Goal: Transaction & Acquisition: Purchase product/service

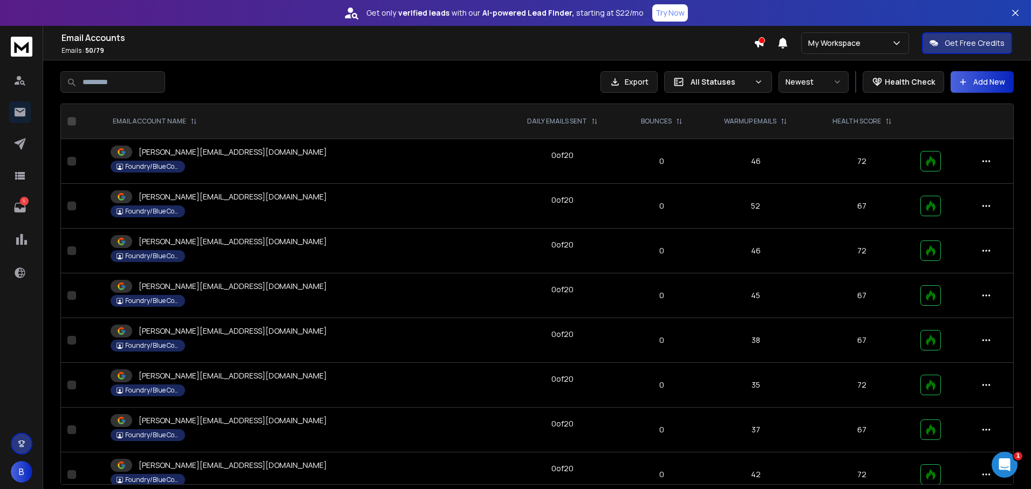
click at [17, 52] on img at bounding box center [22, 47] width 22 height 20
click at [21, 48] on img at bounding box center [22, 47] width 22 height 20
click at [17, 83] on icon at bounding box center [20, 82] width 11 height 5
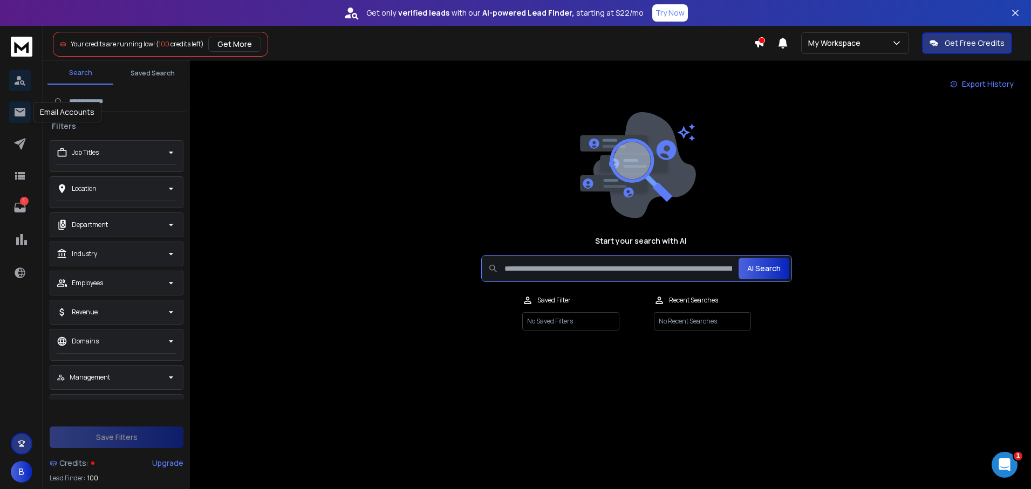
click at [20, 118] on icon at bounding box center [19, 112] width 13 height 13
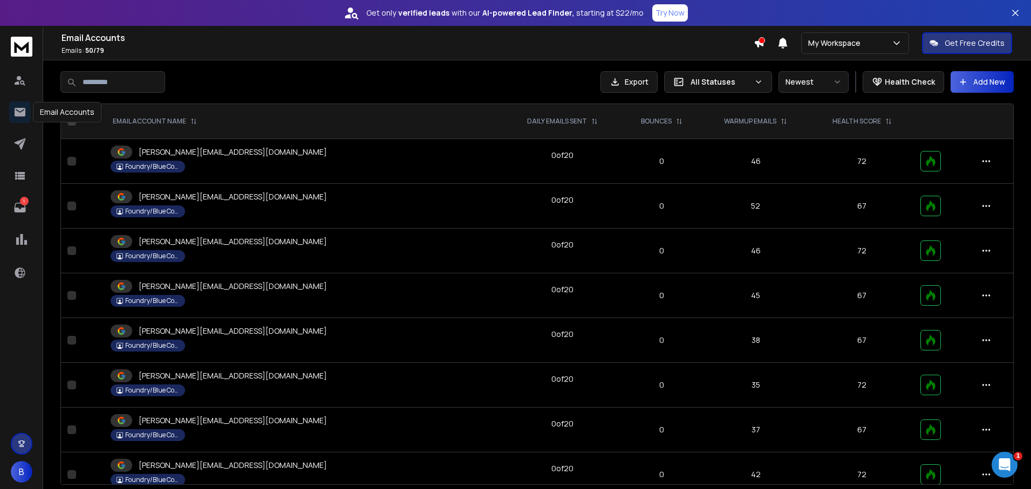
click at [17, 109] on icon at bounding box center [20, 112] width 11 height 9
click at [73, 122] on button "Select this Page" at bounding box center [71, 121] width 9 height 9
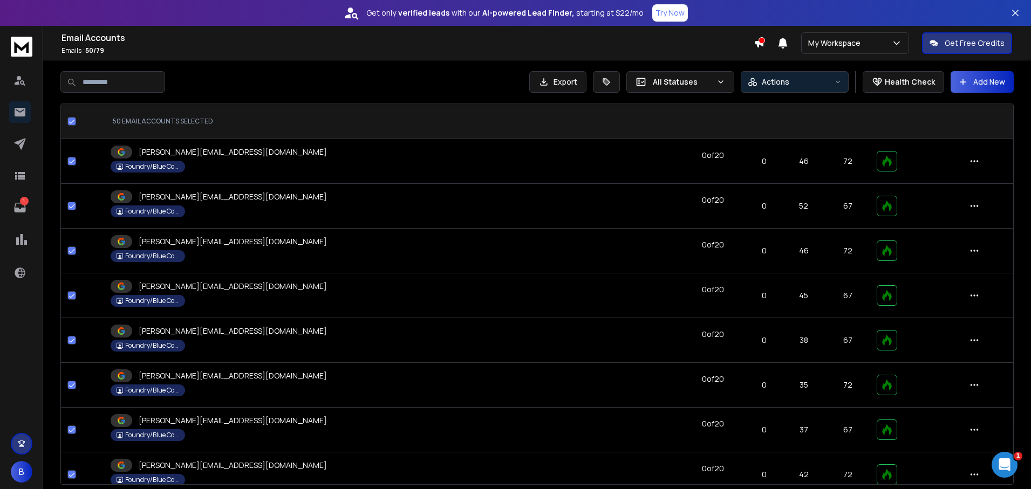
click at [809, 81] on div "Actions" at bounding box center [789, 82] width 82 height 11
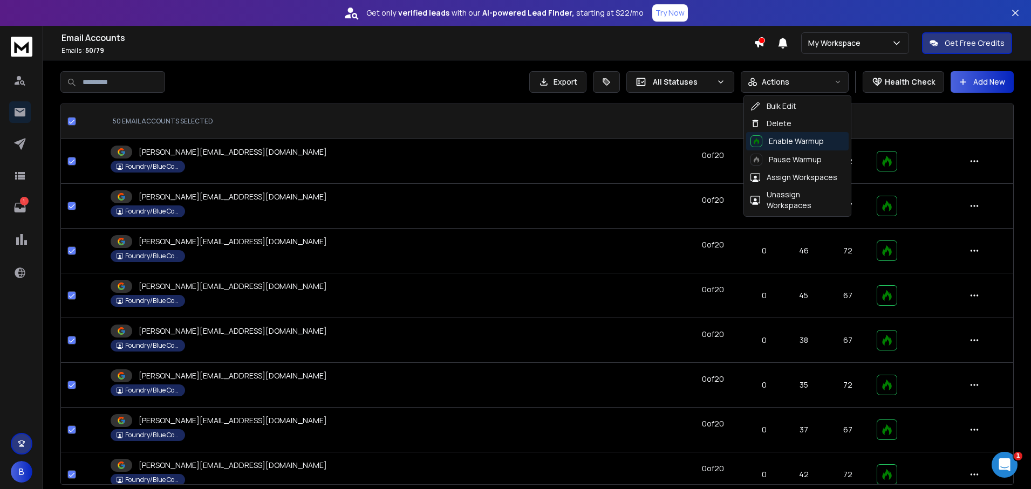
click at [435, 109] on th "50 EMAIL ACCOUNTS SELECTED" at bounding box center [391, 121] width 574 height 35
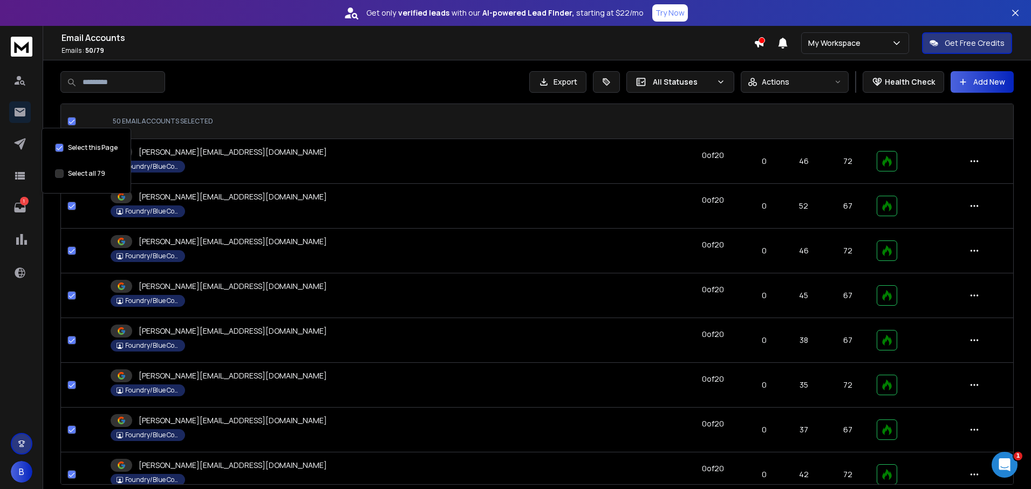
click at [71, 122] on button "Select this Page" at bounding box center [71, 121] width 9 height 9
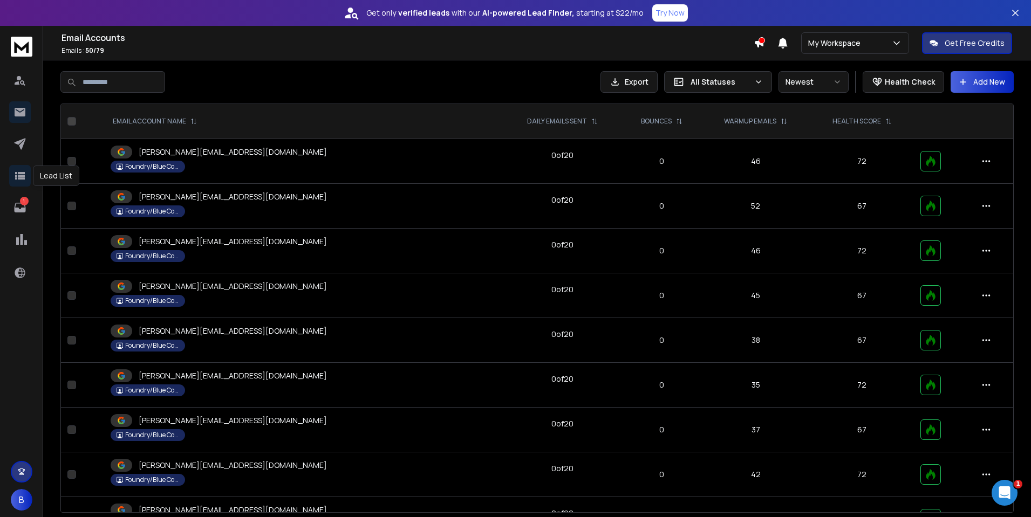
click at [21, 176] on icon at bounding box center [20, 176] width 10 height 8
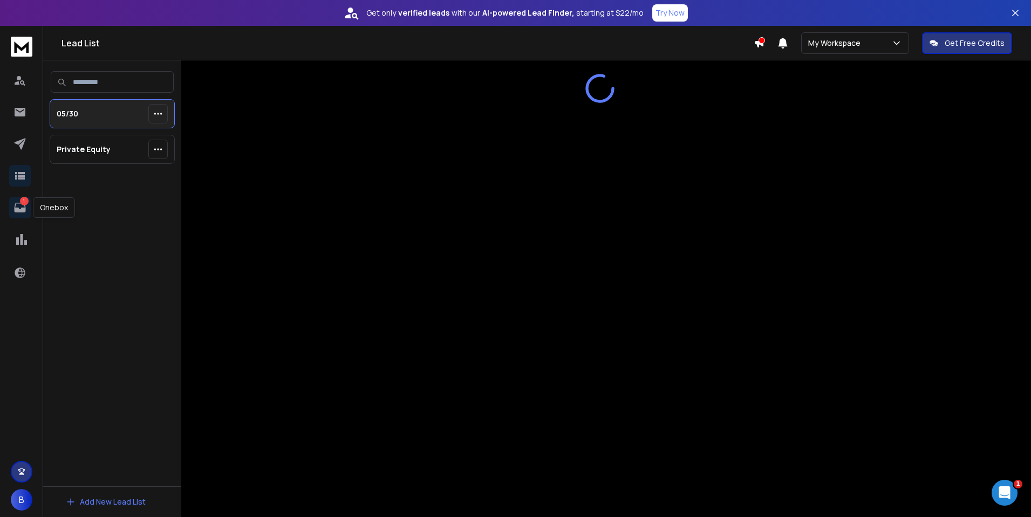
click at [25, 213] on icon at bounding box center [19, 207] width 13 height 13
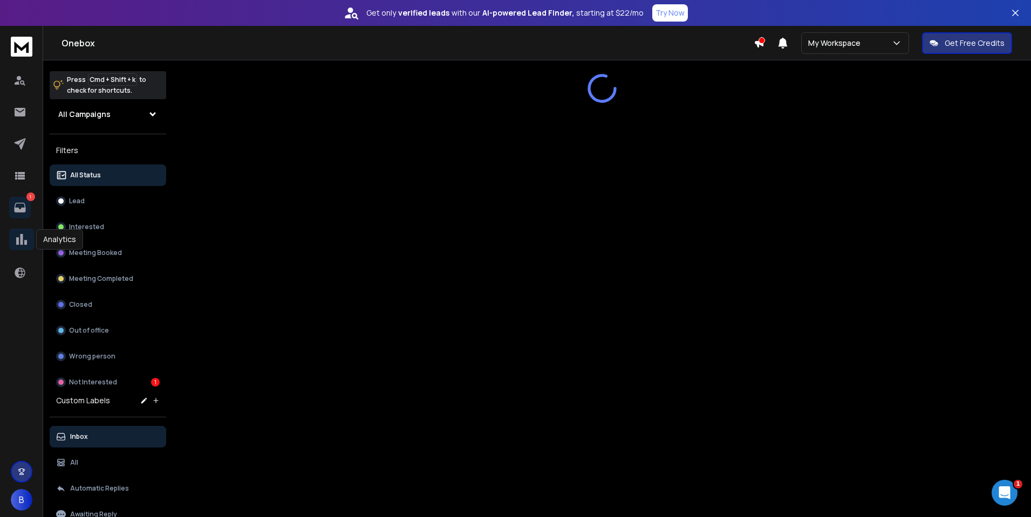
click at [25, 236] on icon at bounding box center [21, 239] width 16 height 16
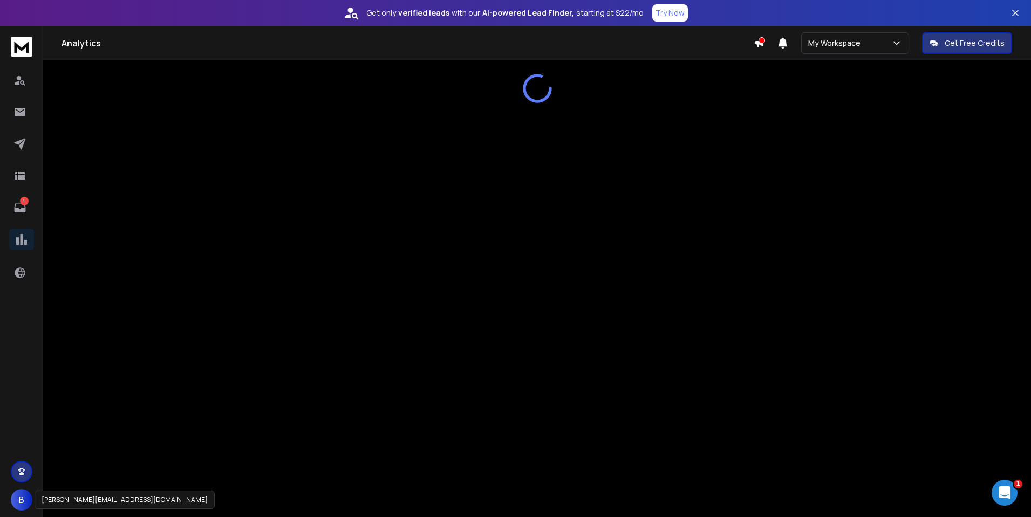
click at [18, 499] on span "B" at bounding box center [22, 500] width 22 height 22
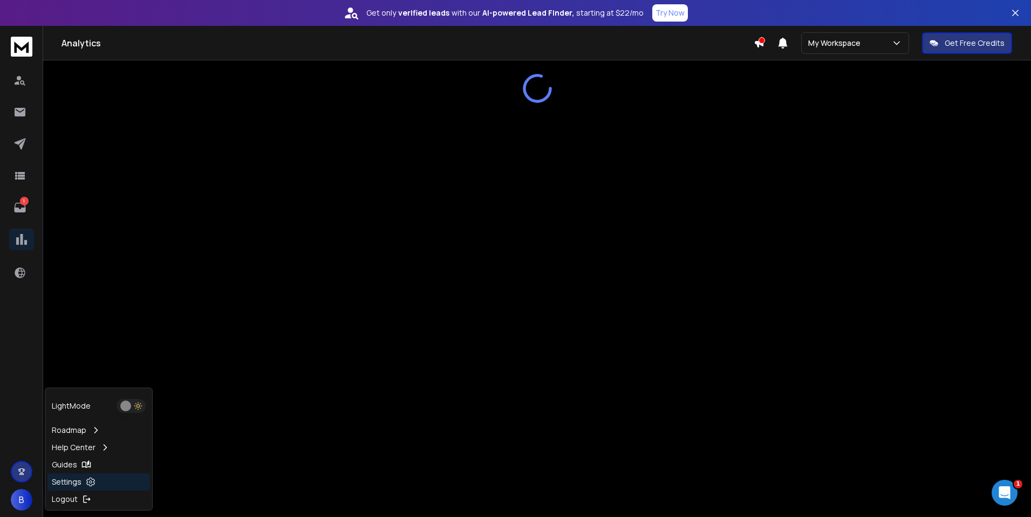
click at [79, 485] on p "Settings" at bounding box center [67, 482] width 30 height 11
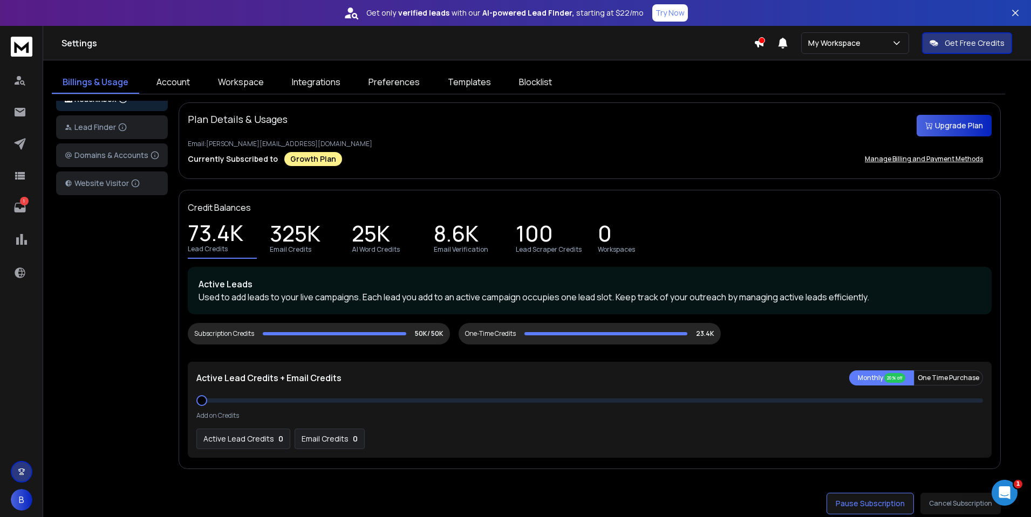
scroll to position [20, 0]
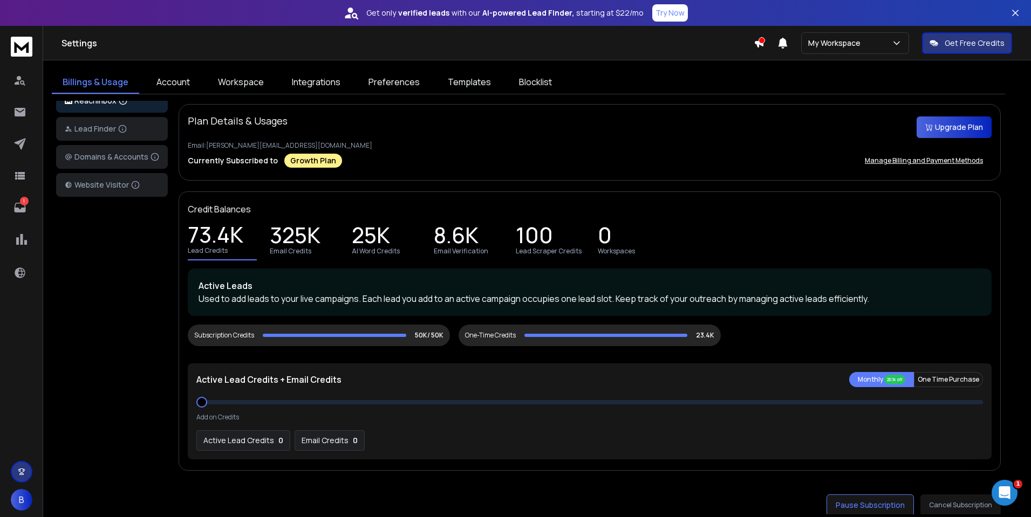
click at [330, 447] on div "Email Credits 0" at bounding box center [329, 440] width 70 height 20
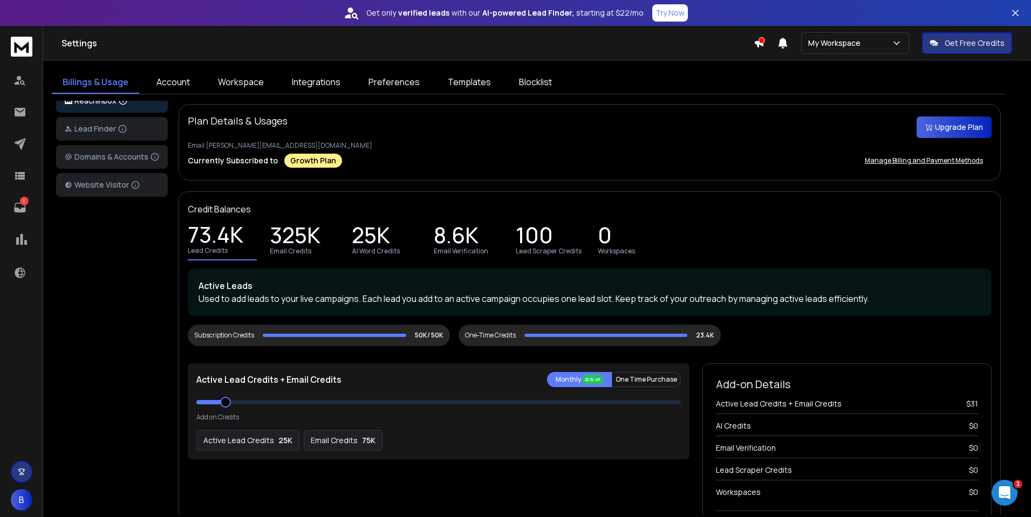
click at [244, 403] on span at bounding box center [438, 402] width 484 height 4
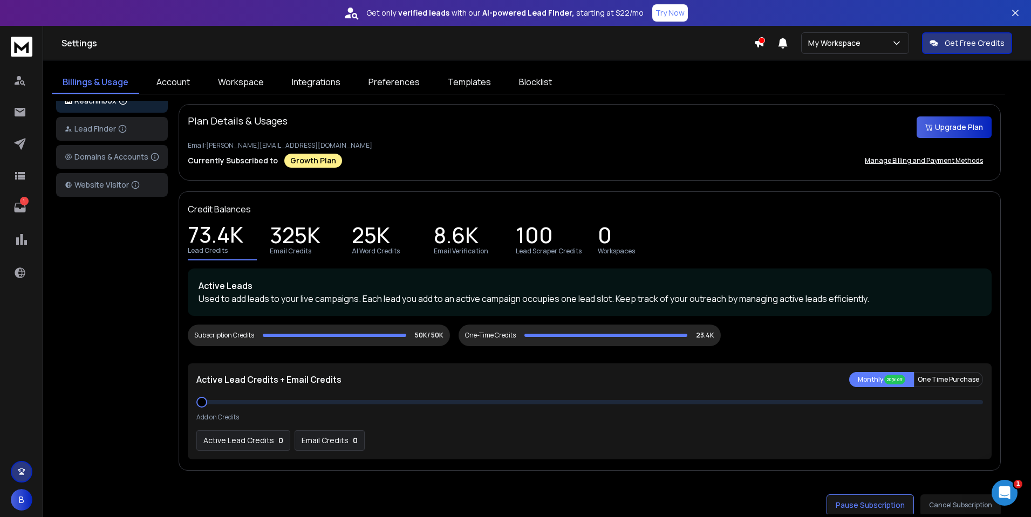
click at [197, 407] on span at bounding box center [201, 402] width 11 height 11
click at [957, 379] on button "One Time Purchase" at bounding box center [948, 379] width 69 height 15
click at [467, 234] on p "8.6K" at bounding box center [456, 237] width 45 height 15
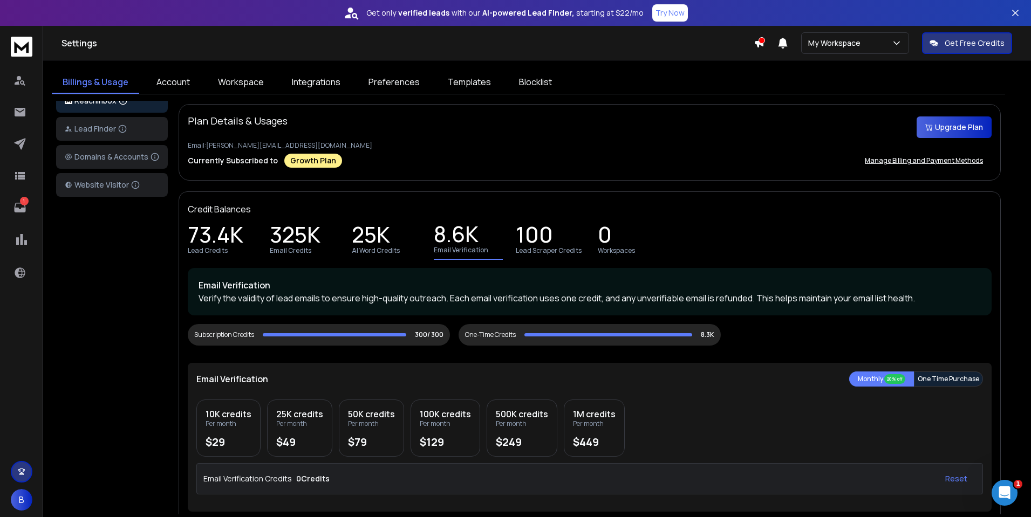
click at [952, 381] on button "One Time Purchase" at bounding box center [948, 379] width 69 height 15
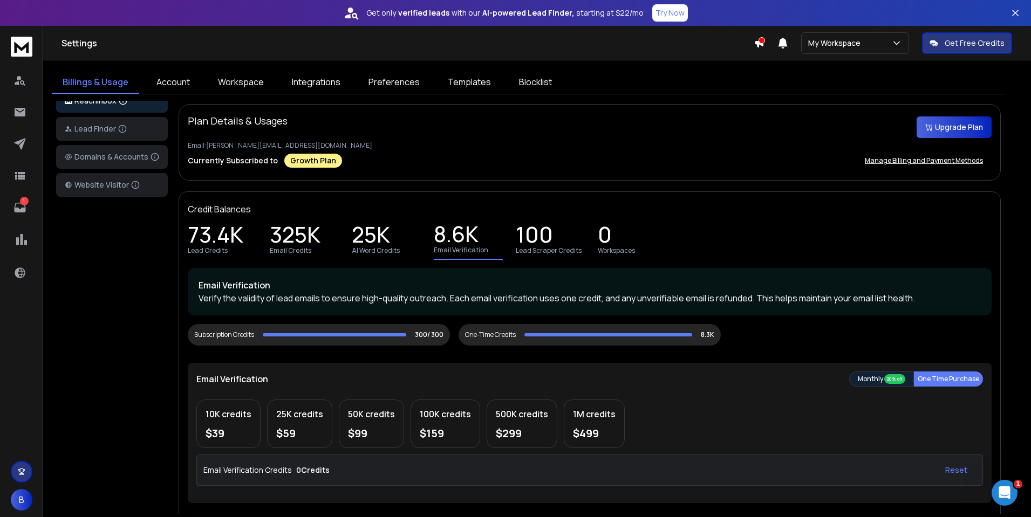
click at [893, 381] on div "20% off" at bounding box center [894, 379] width 21 height 10
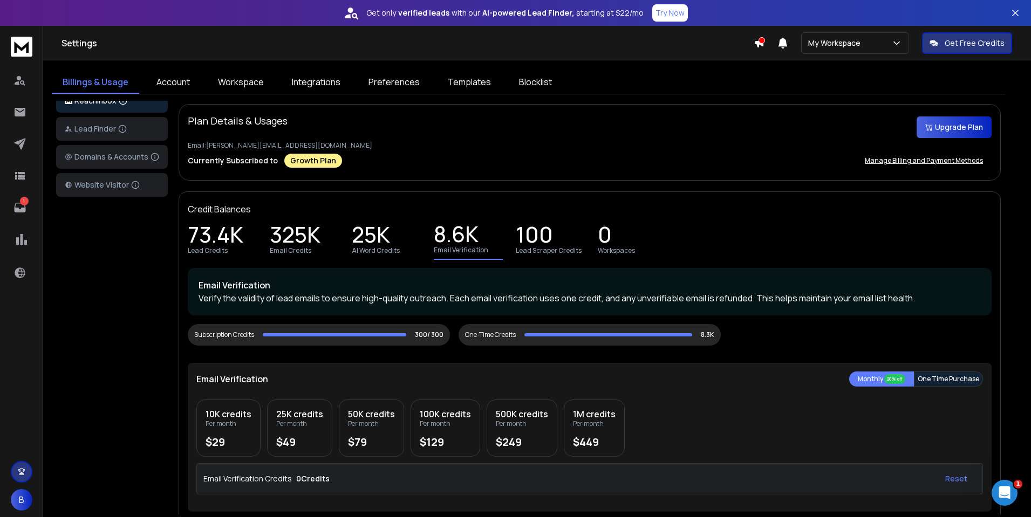
click at [956, 384] on button "One Time Purchase" at bounding box center [948, 379] width 69 height 15
